Goal: Task Accomplishment & Management: Manage account settings

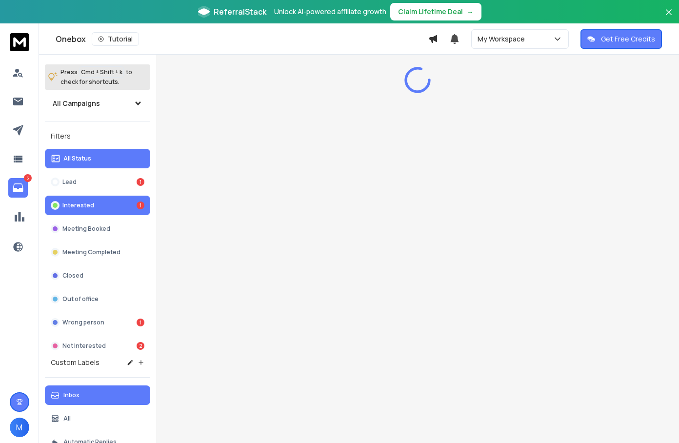
click at [97, 204] on button "Interested 1" at bounding box center [97, 204] width 105 height 19
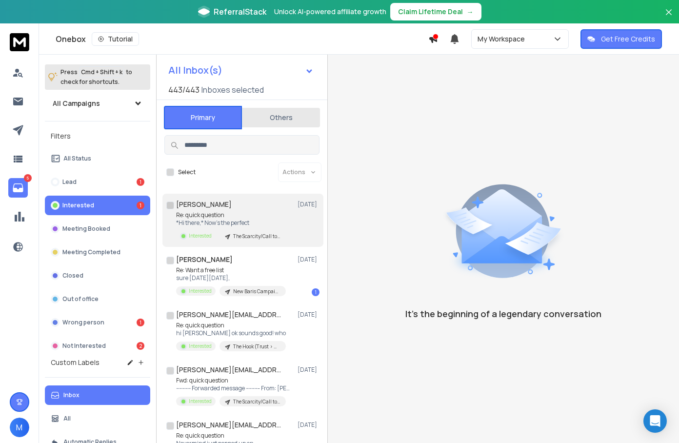
click at [249, 216] on p "Re: quick question" at bounding box center [231, 215] width 110 height 8
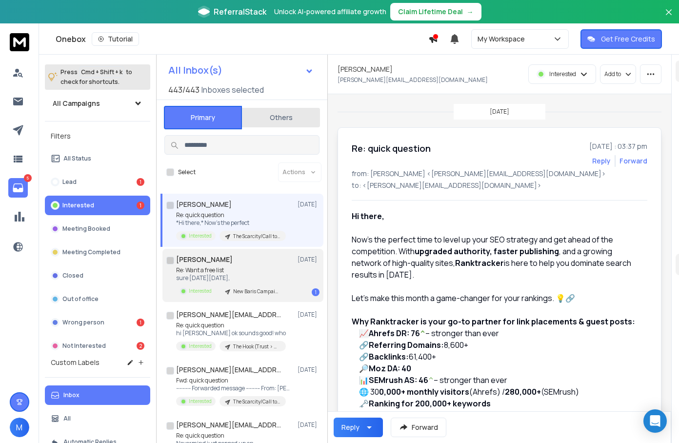
click at [219, 267] on p "Re: Want a free list" at bounding box center [231, 270] width 110 height 8
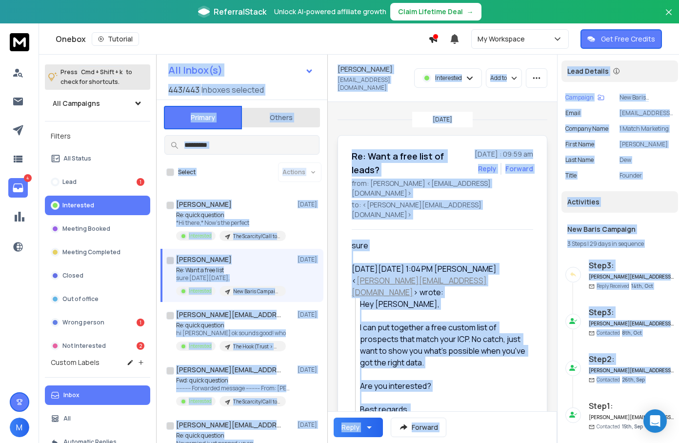
drag, startPoint x: 585, startPoint y: 414, endPoint x: 86, endPoint y: 460, distance: 501.2
click at [86, 442] on html "ReferralStack Unlock AI-powered affiliate growth Lifetime Deals available! Clai…" at bounding box center [339, 221] width 679 height 443
click at [227, 217] on p "Re: quick question" at bounding box center [231, 215] width 110 height 8
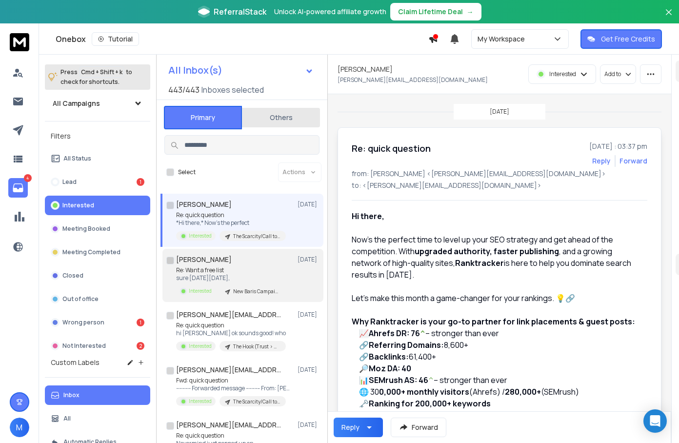
click at [206, 270] on p "Re: Want a free list" at bounding box center [231, 270] width 110 height 8
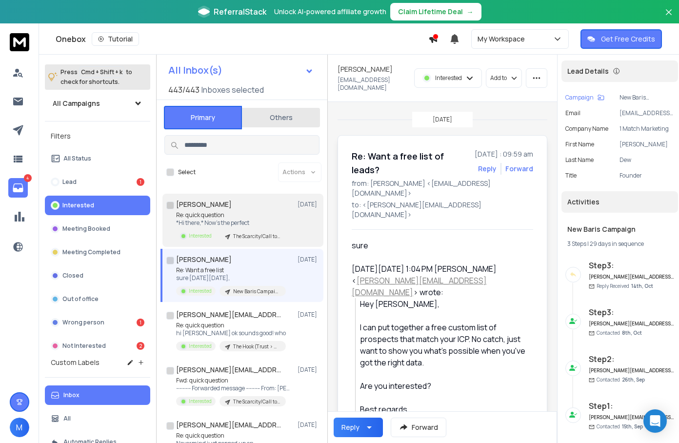
click at [227, 221] on p "*Hi there,* Now’s the perfect" at bounding box center [231, 223] width 110 height 8
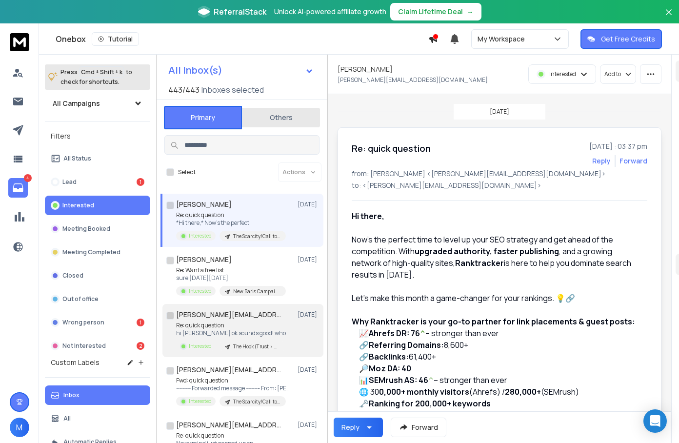
click at [205, 328] on p "Re: quick question" at bounding box center [231, 325] width 110 height 8
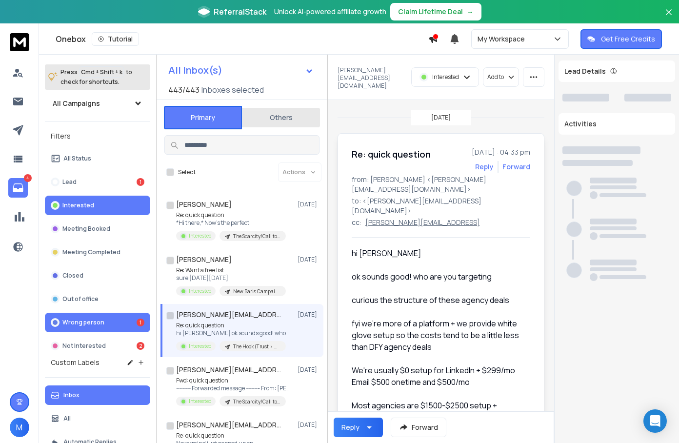
click at [100, 322] on p "Wrong person" at bounding box center [83, 322] width 42 height 8
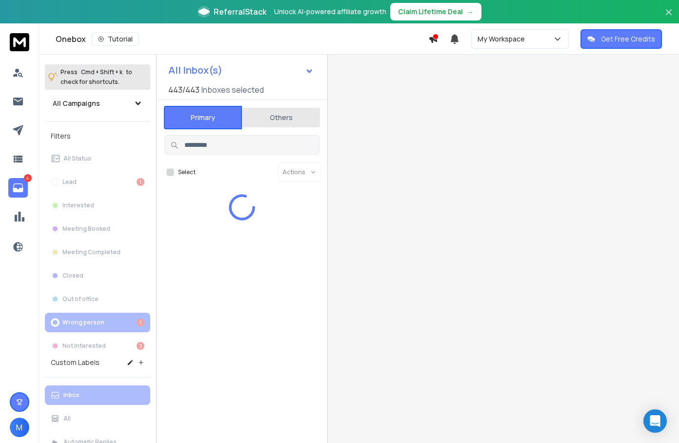
click at [84, 343] on div "All Status Lead 1 Interested Meeting Booked Meeting Completed Closed Out of off…" at bounding box center [97, 252] width 105 height 207
click at [104, 183] on div "All Status Lead 1 Interested Meeting Booked Meeting Completed Closed Out of off…" at bounding box center [97, 252] width 105 height 207
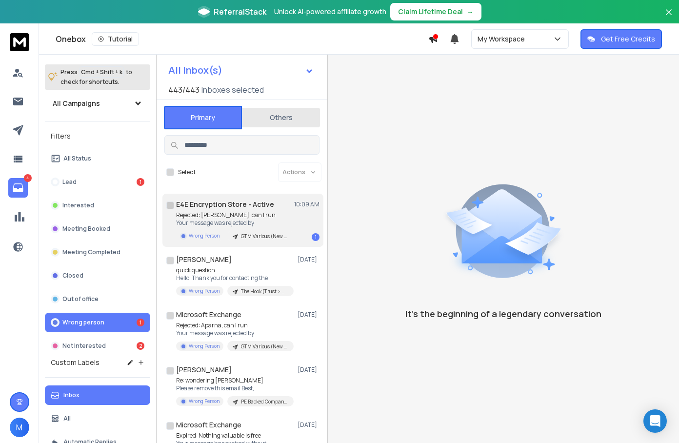
click at [245, 215] on p "Rejected: [PERSON_NAME], can I run" at bounding box center [234, 215] width 117 height 8
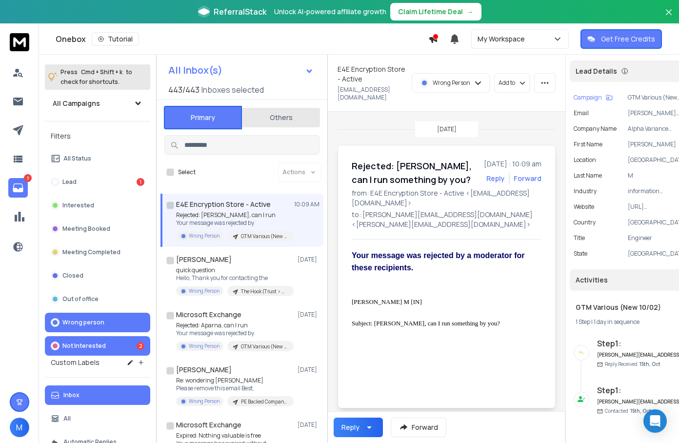
click at [88, 348] on p "Not Interested" at bounding box center [83, 346] width 43 height 8
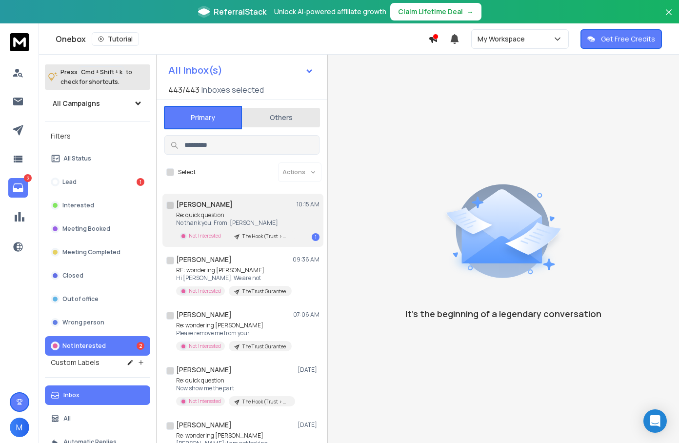
click at [226, 225] on p "No thank you. From: [PERSON_NAME]" at bounding box center [234, 223] width 117 height 8
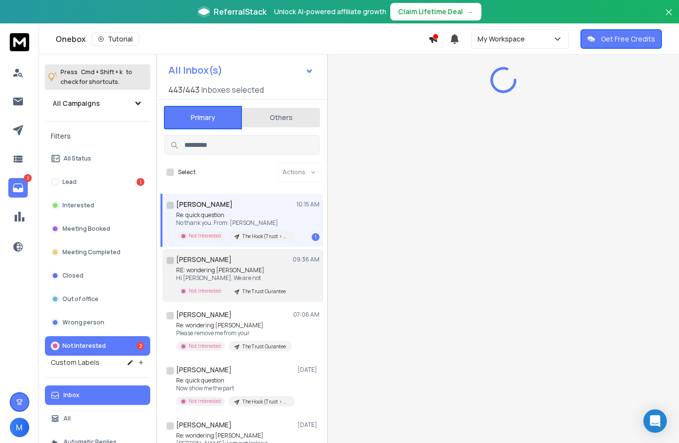
click at [207, 278] on p "Hi [PERSON_NAME], We are not" at bounding box center [234, 278] width 116 height 8
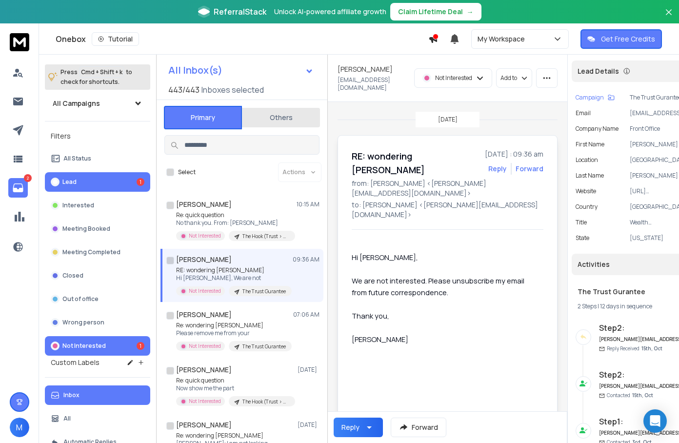
click at [96, 182] on button "Lead 1" at bounding box center [97, 181] width 105 height 19
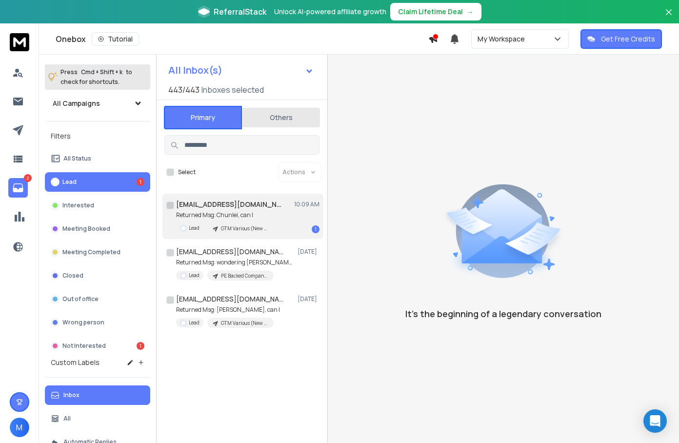
click at [287, 221] on div "Returned Msg: Chunlei, can I Lead GTM Various (New 10/02) 1" at bounding box center [247, 222] width 143 height 22
